Goal: Communication & Community: Answer question/provide support

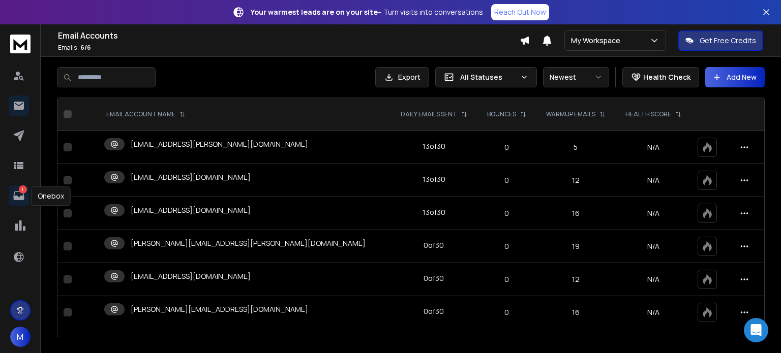
click at [19, 197] on icon at bounding box center [18, 195] width 11 height 9
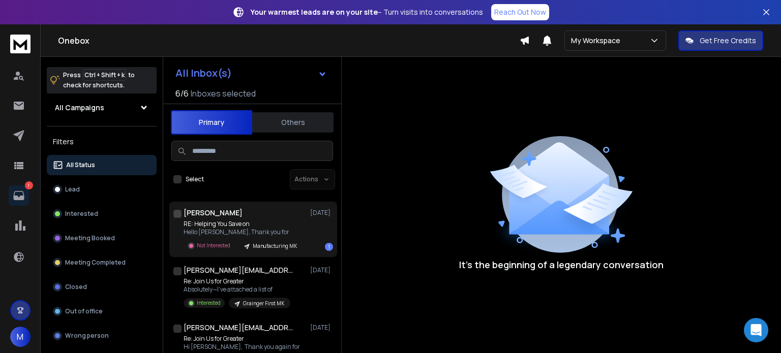
click at [246, 218] on div "[PERSON_NAME] [DATE] RE: Helping You Save on Hello [PERSON_NAME], Thank you for…" at bounding box center [257, 229] width 149 height 43
click at [254, 224] on p "RE: Helping You Save on" at bounding box center [242, 224] width 119 height 8
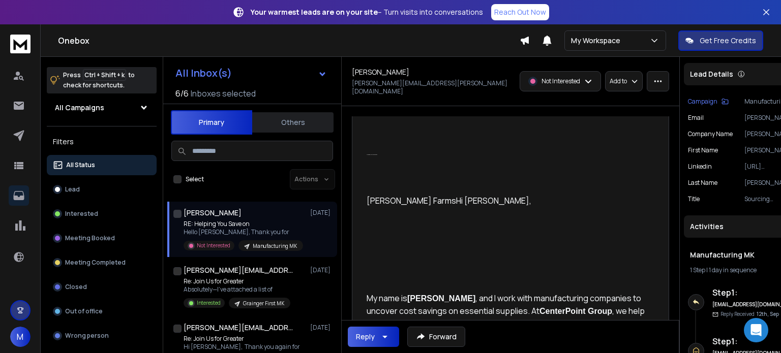
scroll to position [825, 0]
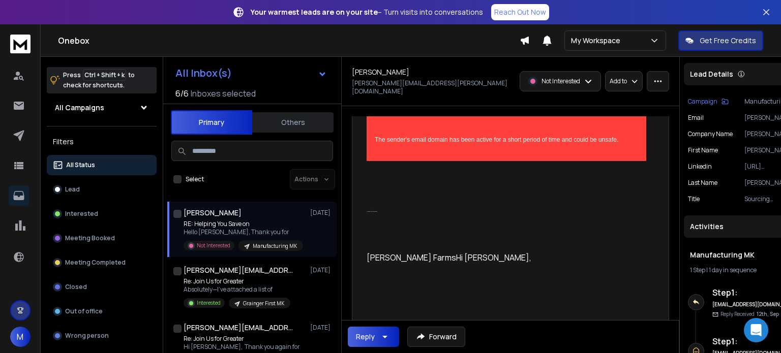
drag, startPoint x: 568, startPoint y: 219, endPoint x: 367, endPoint y: 182, distance: 203.9
click at [367, 182] on div "Hello [PERSON_NAME], Thank you for your interest in partnering with [PERSON_NAM…" at bounding box center [506, 140] width 280 height 1452
copy div "[PERSON_NAME] FarmsHi [PERSON_NAME], My name is [PERSON_NAME] , and I work with…"
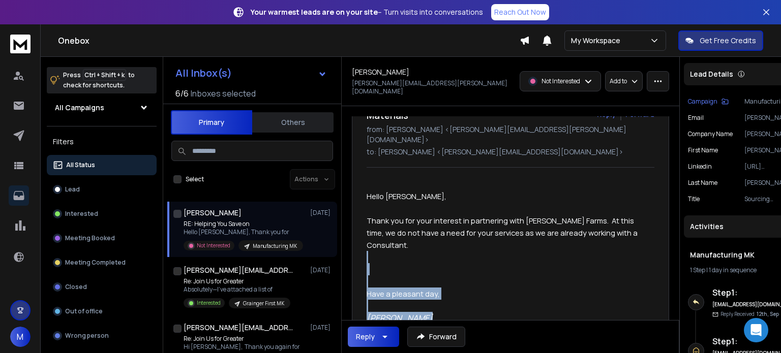
scroll to position [12, 0]
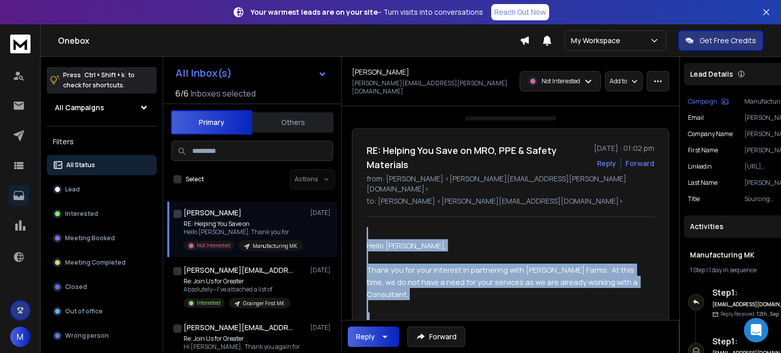
drag, startPoint x: 468, startPoint y: 270, endPoint x: 363, endPoint y: 219, distance: 116.1
copy div "Hello [PERSON_NAME], Thank you for your interest in partnering with [PERSON_NAM…"
click at [390, 337] on icon "button" at bounding box center [385, 337] width 12 height 12
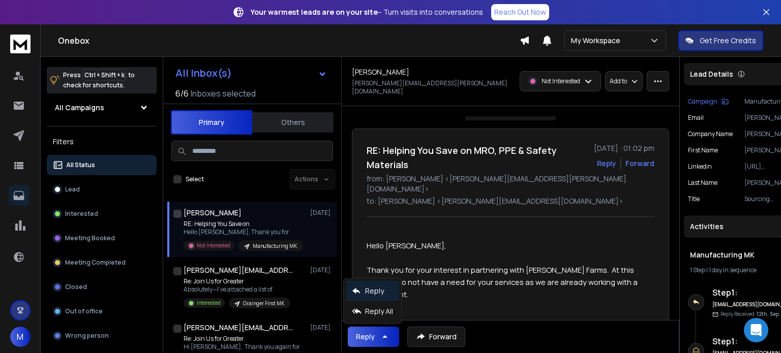
click at [381, 291] on p "Reply" at bounding box center [374, 291] width 19 height 10
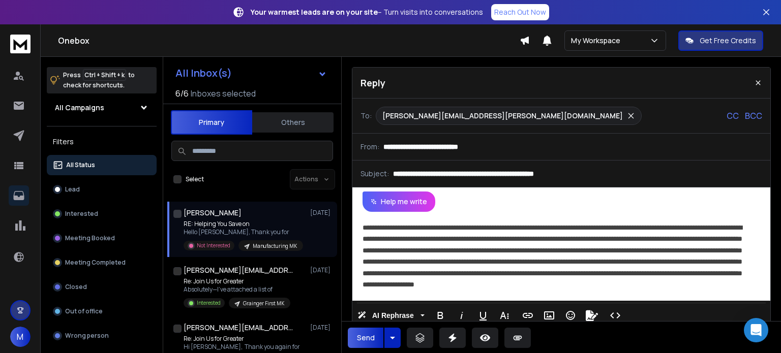
click at [396, 226] on div "**********" at bounding box center [555, 262] width 387 height 80
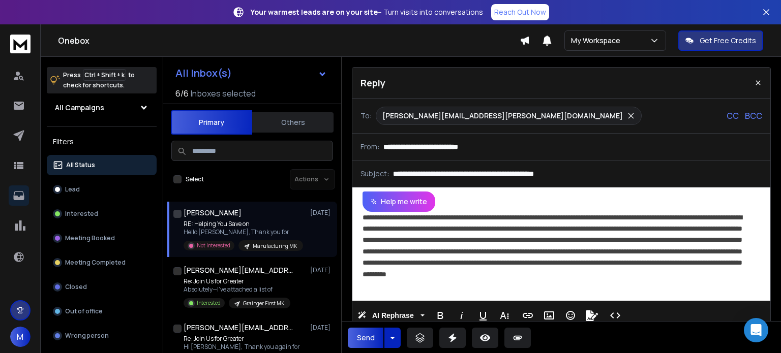
scroll to position [51, 0]
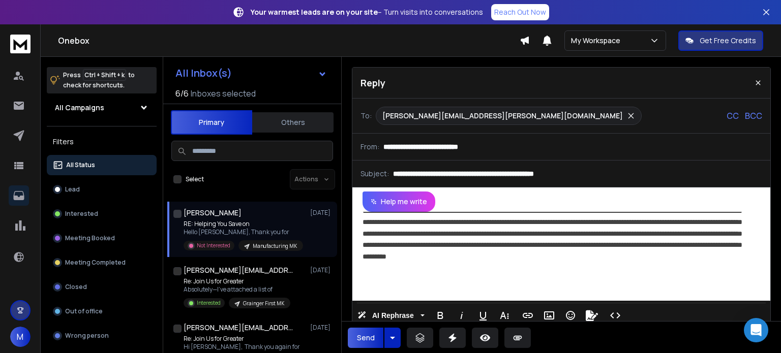
click at [695, 221] on div "**********" at bounding box center [555, 234] width 387 height 80
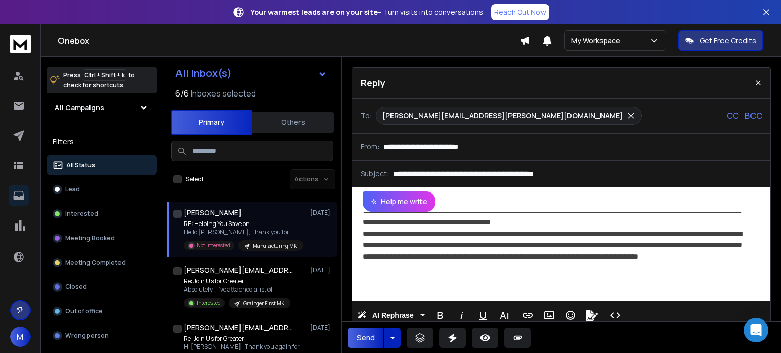
scroll to position [62, 0]
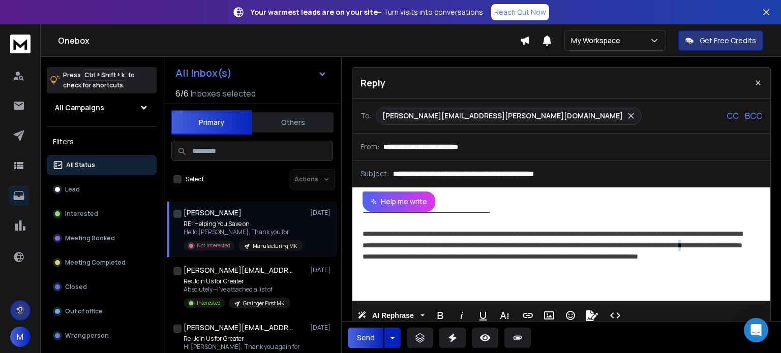
click at [490, 257] on div "**********" at bounding box center [555, 251] width 387 height 46
click at [494, 255] on div "**********" at bounding box center [555, 251] width 387 height 46
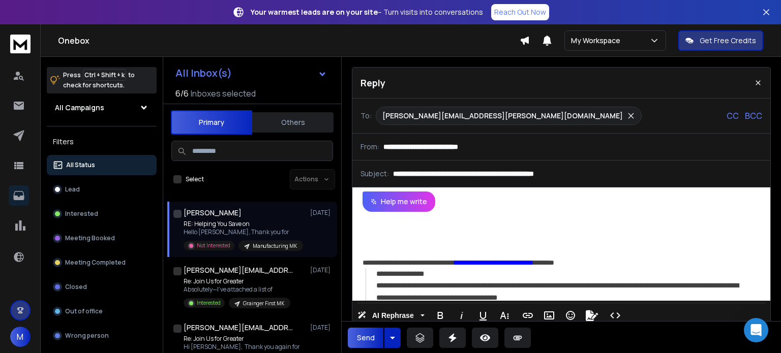
scroll to position [85, 0]
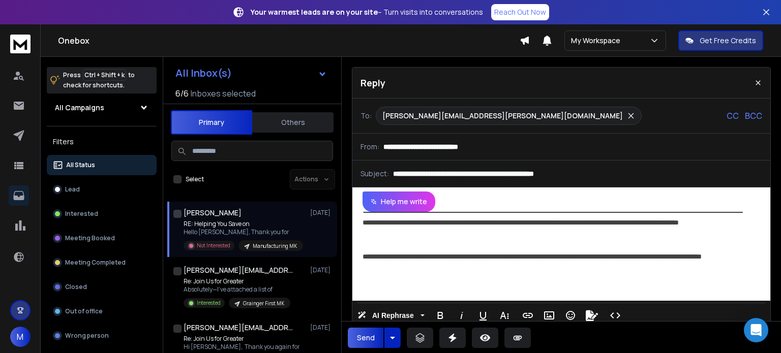
click at [728, 257] on div "**********" at bounding box center [555, 262] width 387 height 23
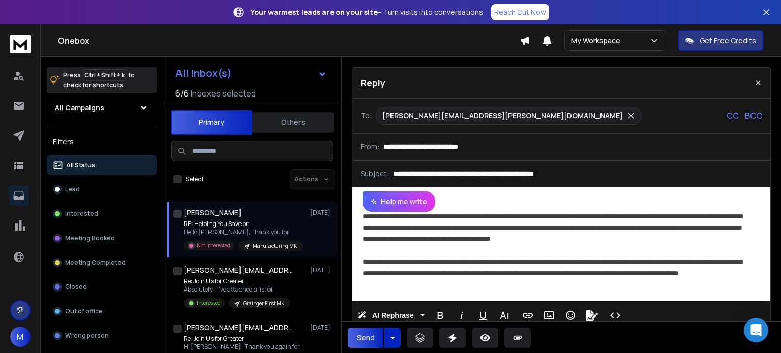
scroll to position [0, 0]
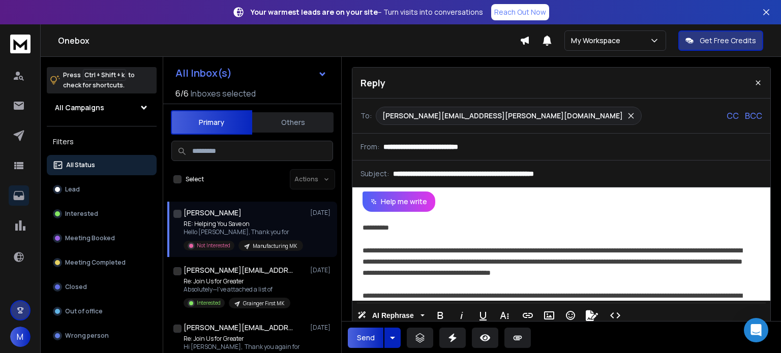
click at [374, 329] on button "Send" at bounding box center [366, 338] width 36 height 20
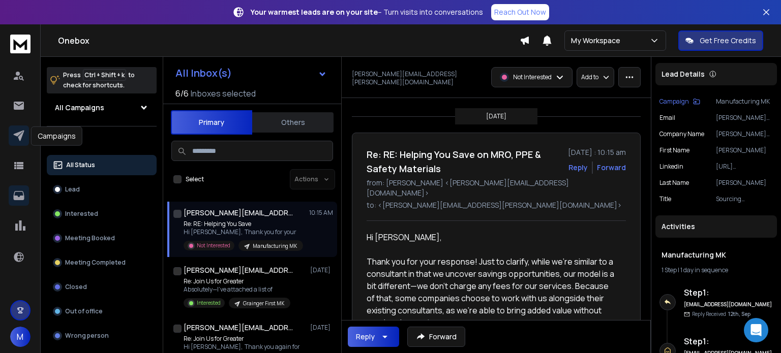
click at [12, 136] on link at bounding box center [19, 136] width 20 height 20
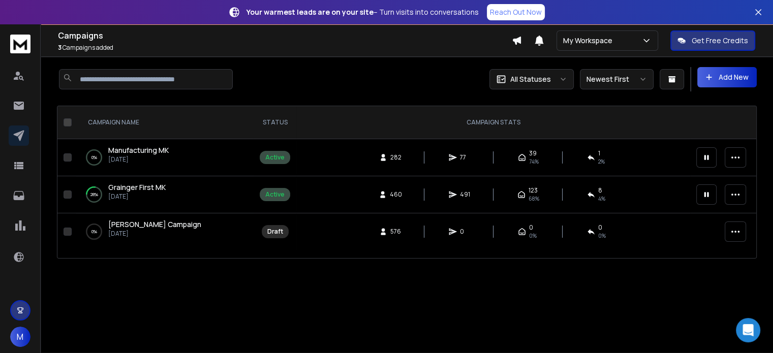
click at [756, 16] on icon at bounding box center [758, 12] width 9 height 9
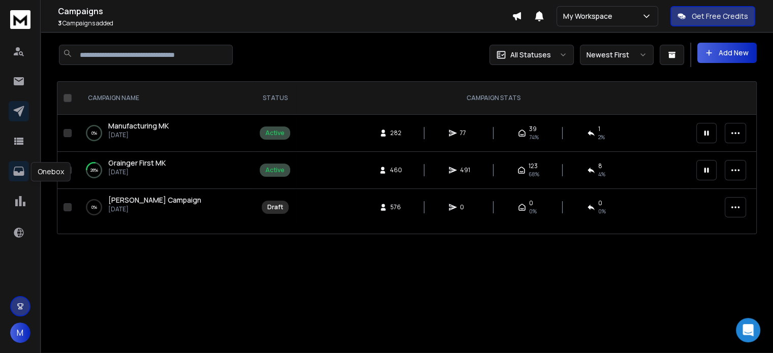
click at [13, 173] on icon at bounding box center [19, 171] width 12 height 12
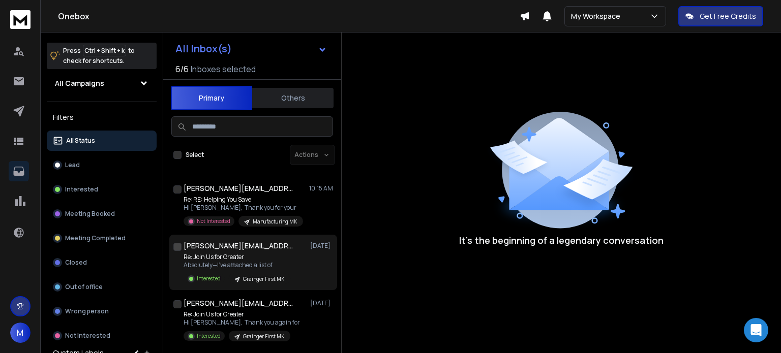
click at [262, 258] on p "Re: Join Us for Greater" at bounding box center [236, 257] width 107 height 8
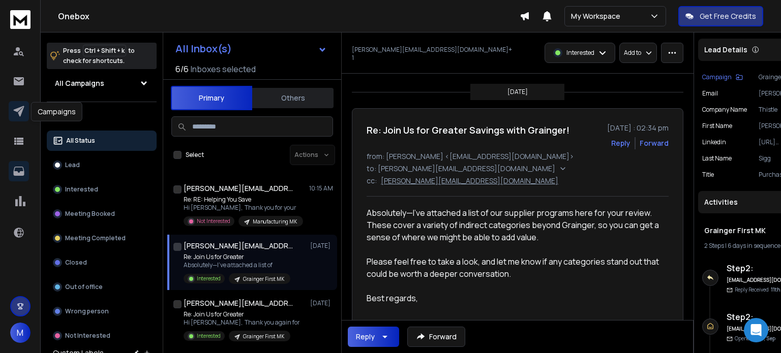
click at [17, 115] on icon at bounding box center [19, 111] width 12 height 12
